Goal: Navigation & Orientation: Find specific page/section

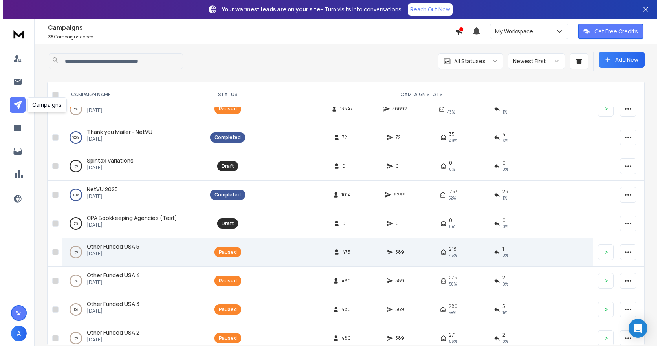
scroll to position [118, 0]
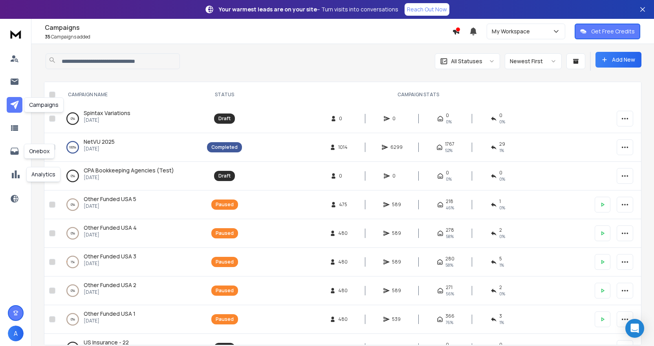
click at [21, 140] on div at bounding box center [16, 130] width 18 height 159
click at [14, 145] on link at bounding box center [15, 151] width 16 height 16
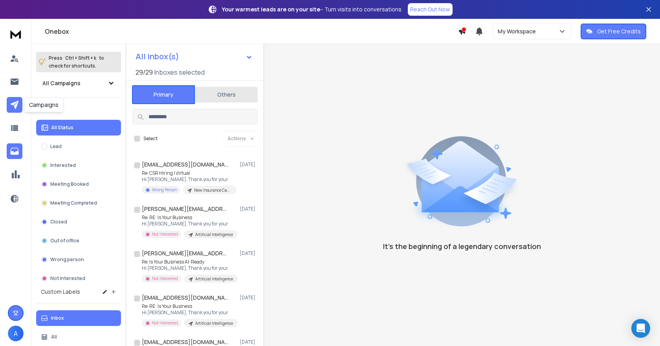
click at [17, 103] on icon at bounding box center [14, 105] width 8 height 8
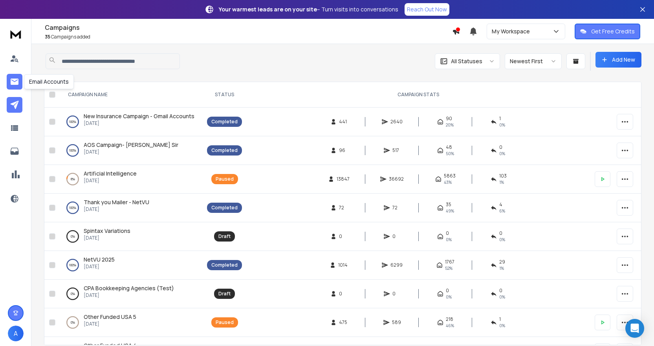
click at [11, 84] on icon at bounding box center [15, 82] width 8 height 6
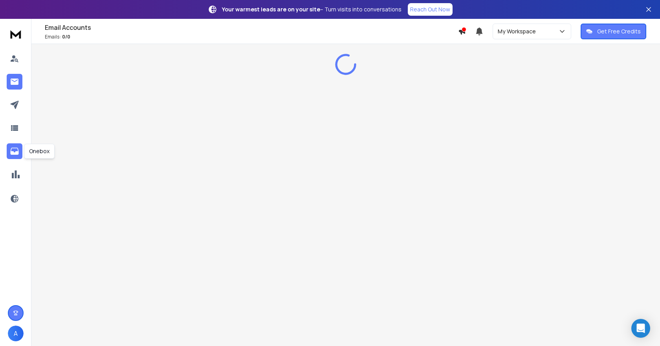
click at [17, 153] on icon at bounding box center [14, 151] width 8 height 7
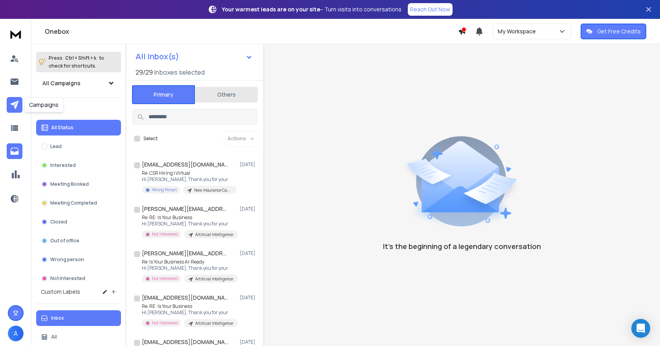
click at [16, 102] on icon at bounding box center [14, 105] width 8 height 8
